Goal: Information Seeking & Learning: Check status

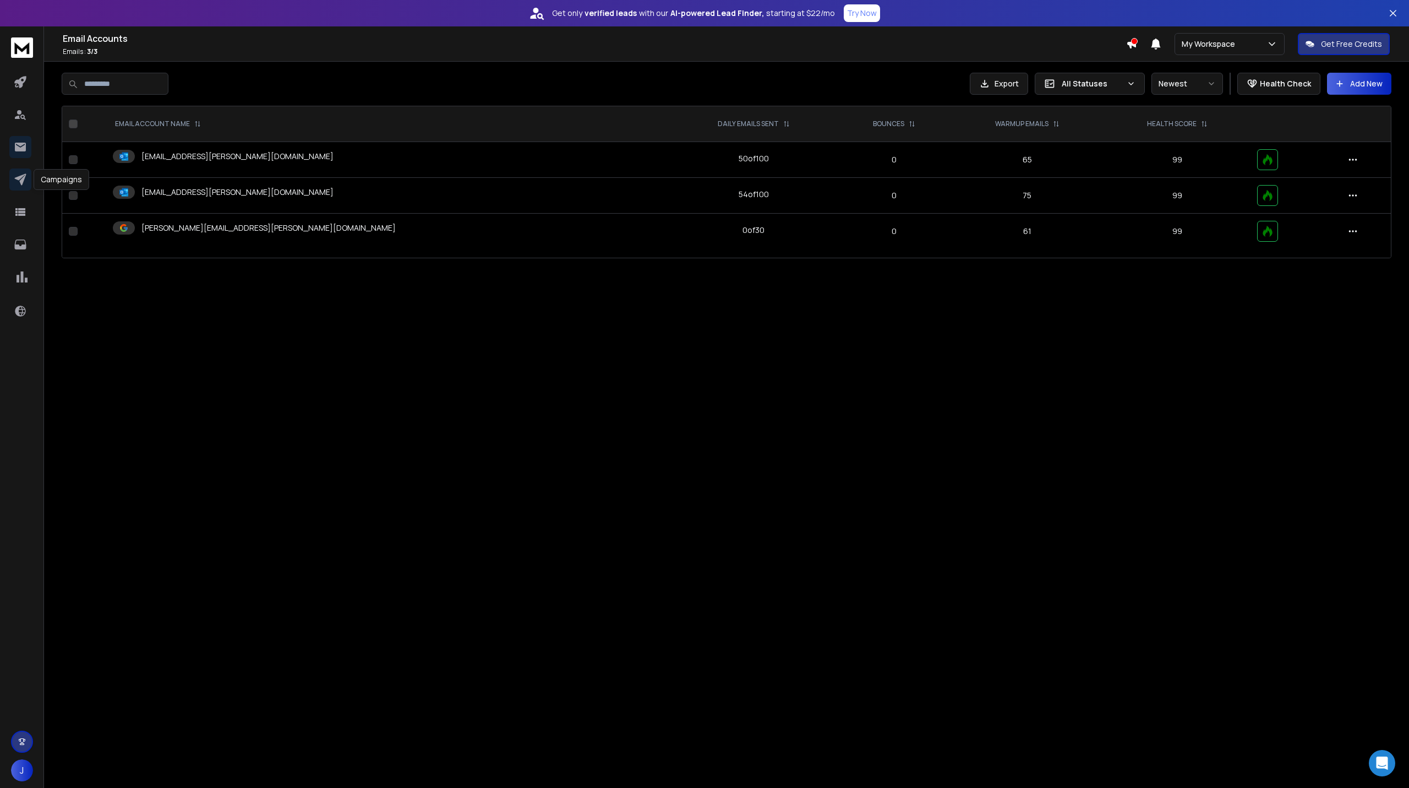
click at [20, 177] on icon at bounding box center [20, 179] width 12 height 12
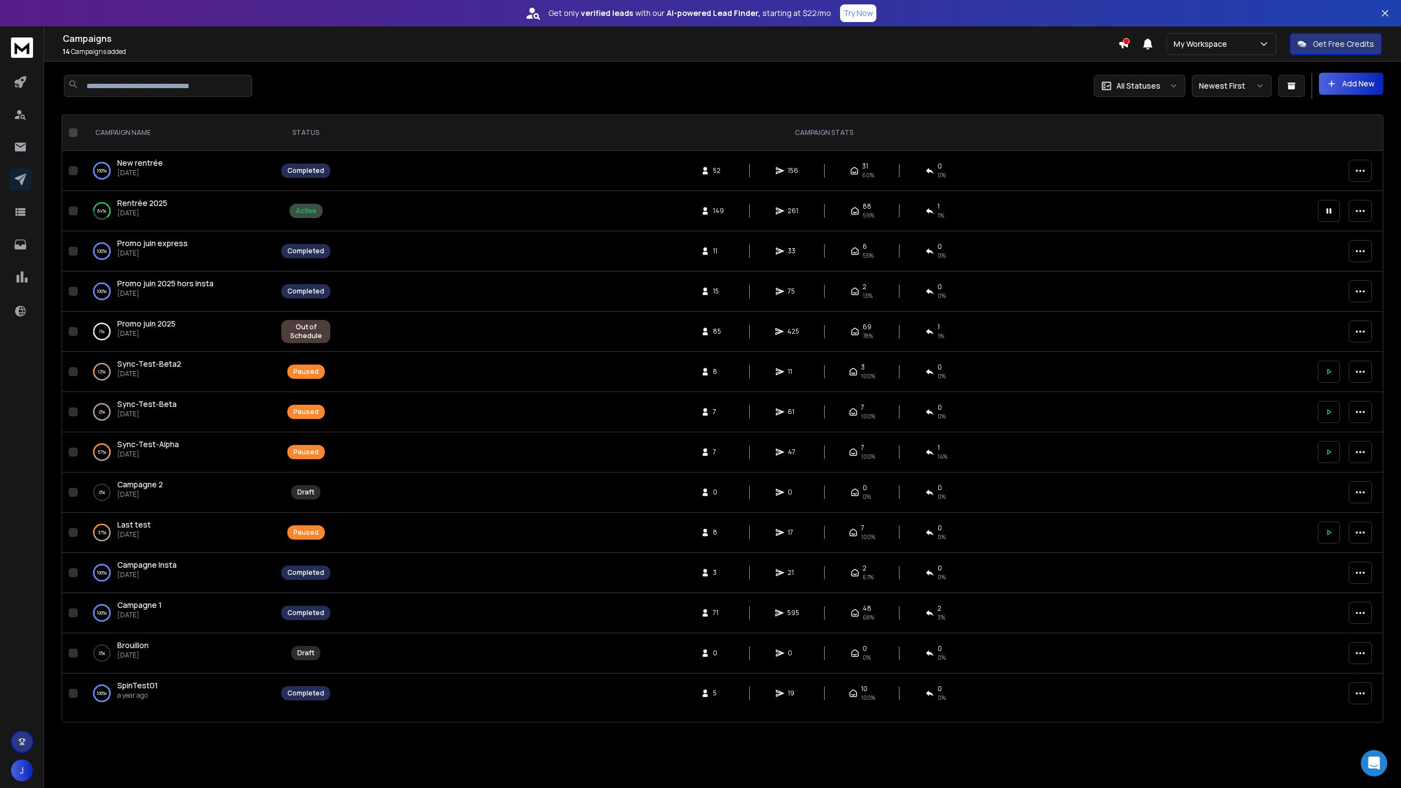
click at [165, 210] on p "3 months ago" at bounding box center [142, 213] width 50 height 9
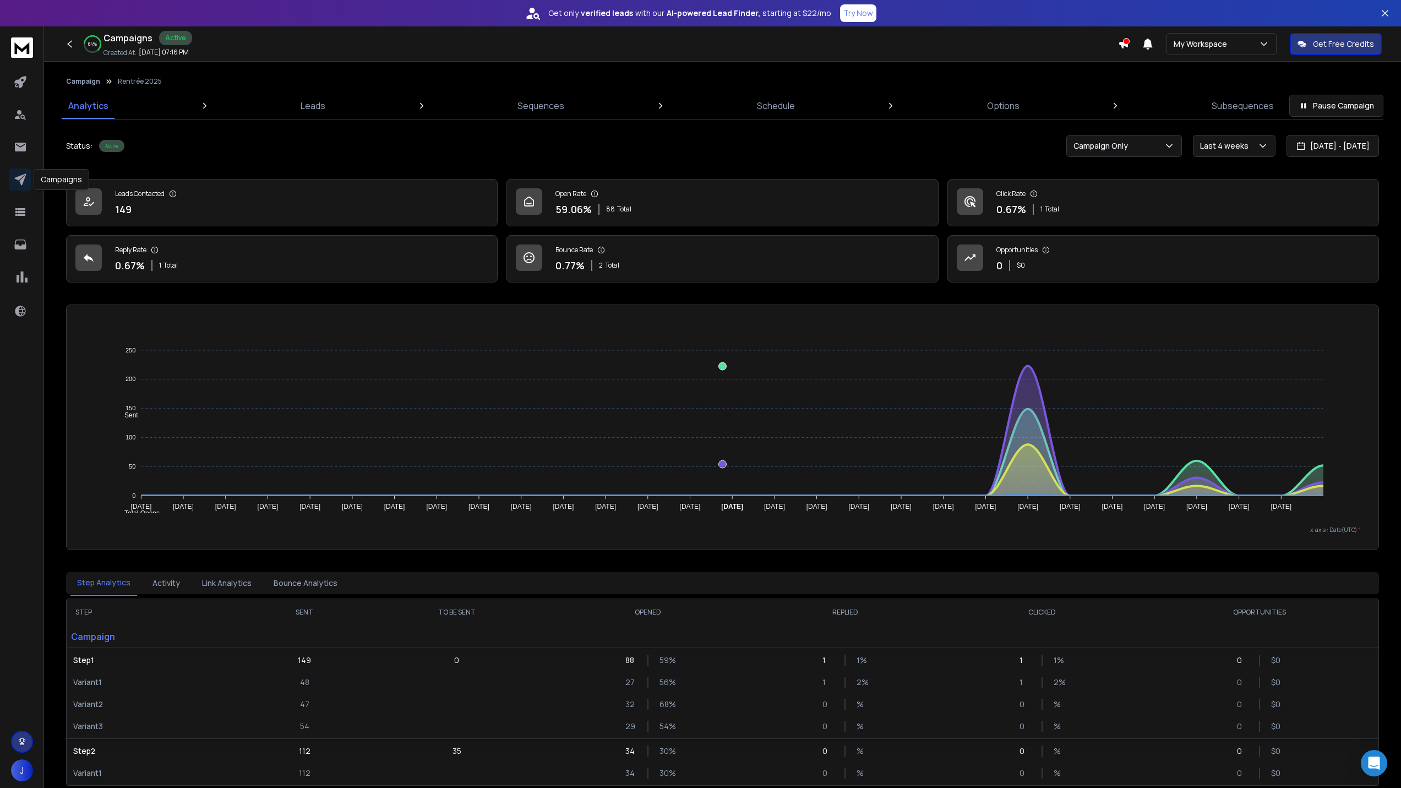
click at [19, 178] on icon at bounding box center [20, 179] width 12 height 12
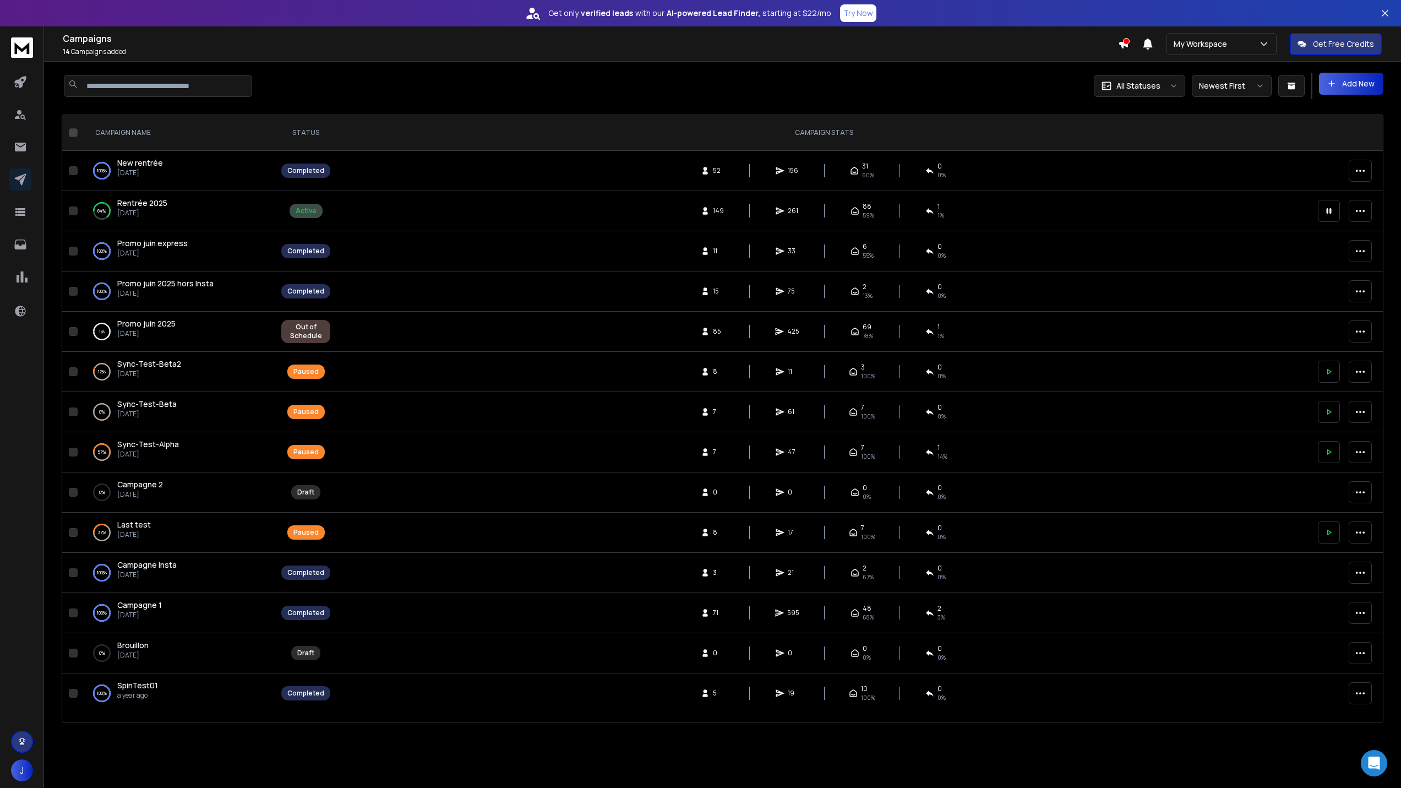
click at [146, 162] on span "New rentrée" at bounding box center [140, 162] width 46 height 10
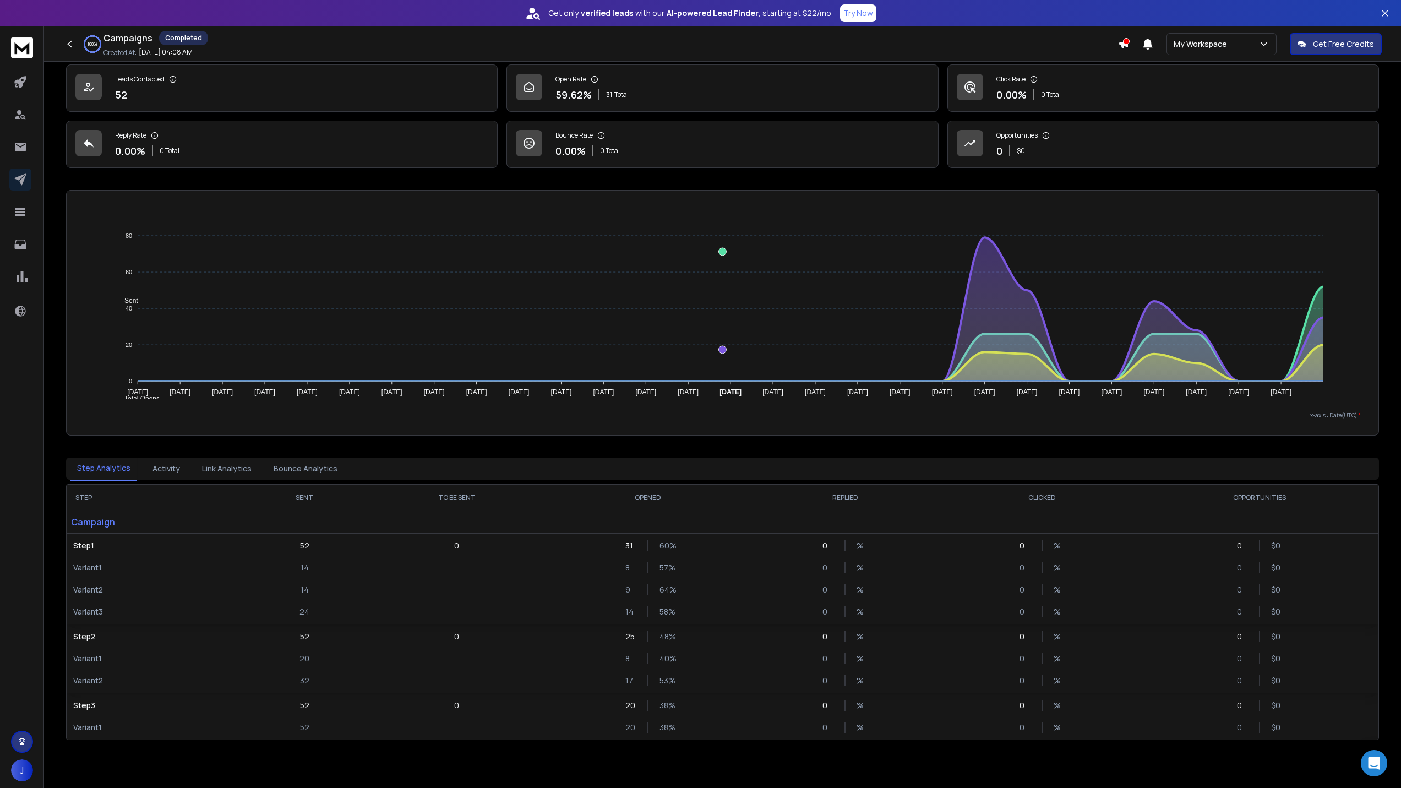
scroll to position [150, 0]
